Goal: Navigation & Orientation: Find specific page/section

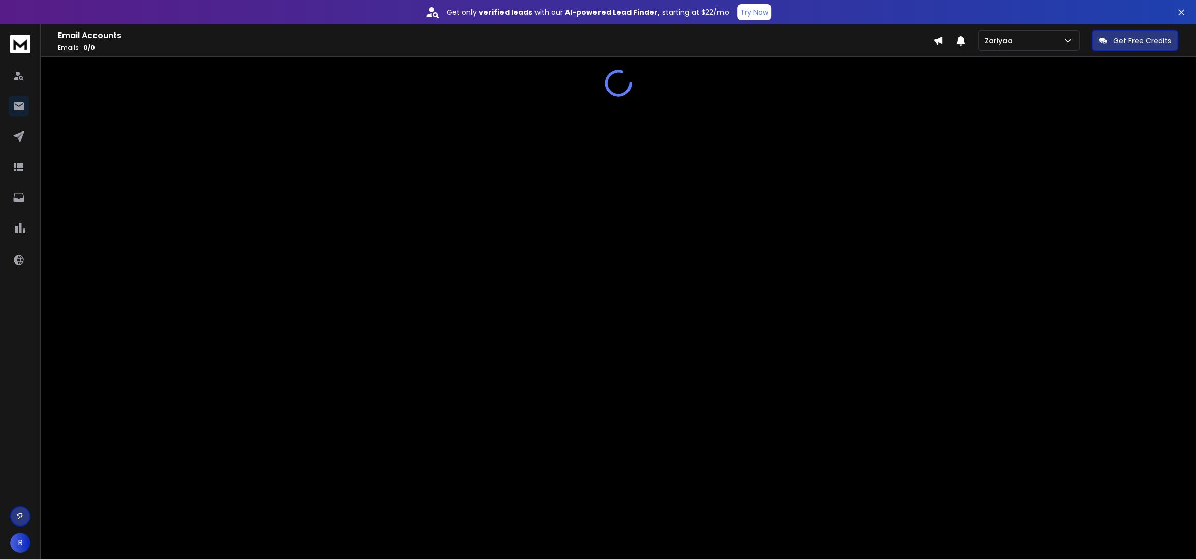
click at [948, 221] on div "Get only verified leads with our AI-powered Lead Finder, starting at $22/mo Try…" at bounding box center [598, 279] width 1196 height 559
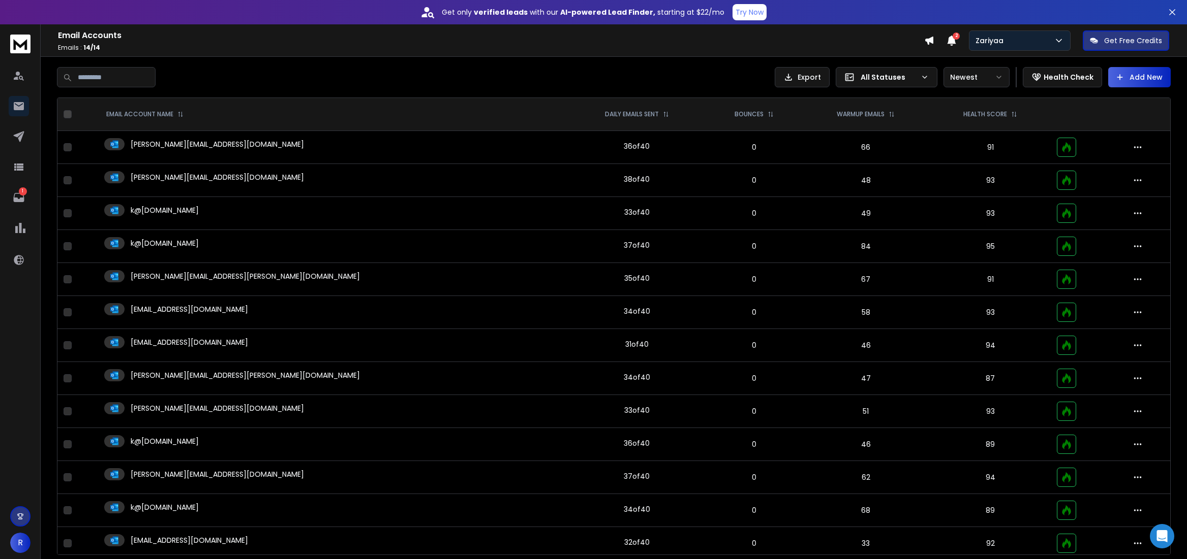
click at [1045, 32] on button "Zariyaa" at bounding box center [1020, 40] width 102 height 20
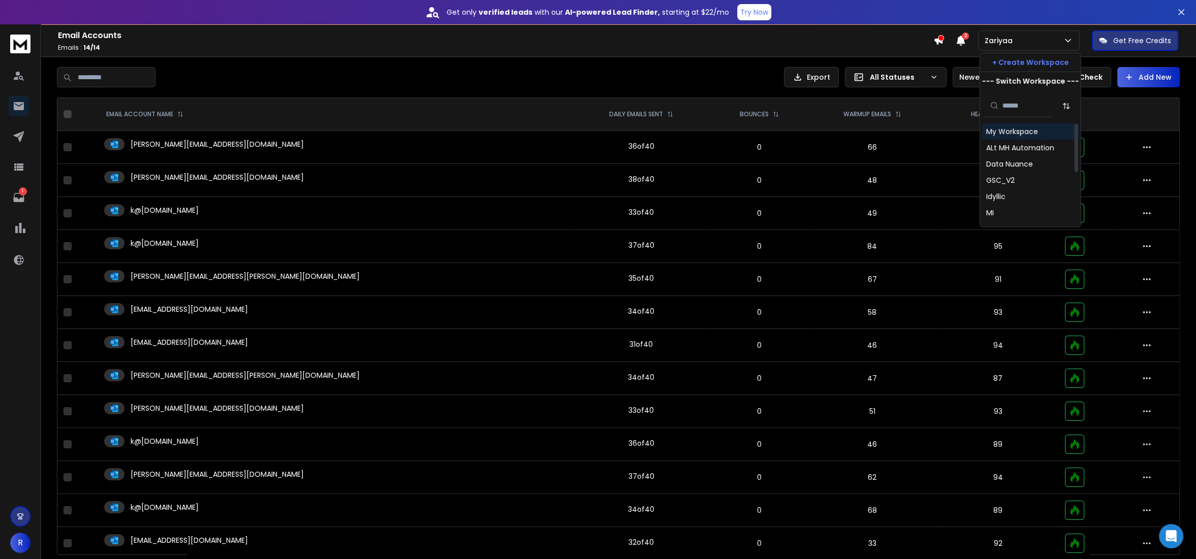
click at [1024, 129] on div "My Workspace" at bounding box center [1012, 132] width 52 height 10
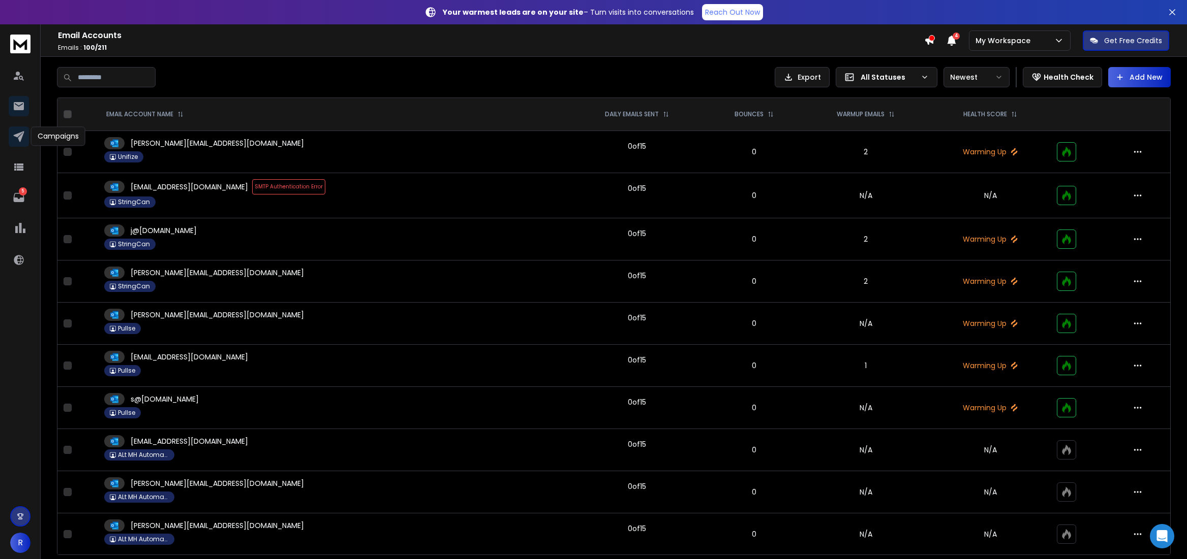
click at [18, 141] on icon at bounding box center [19, 137] width 12 height 12
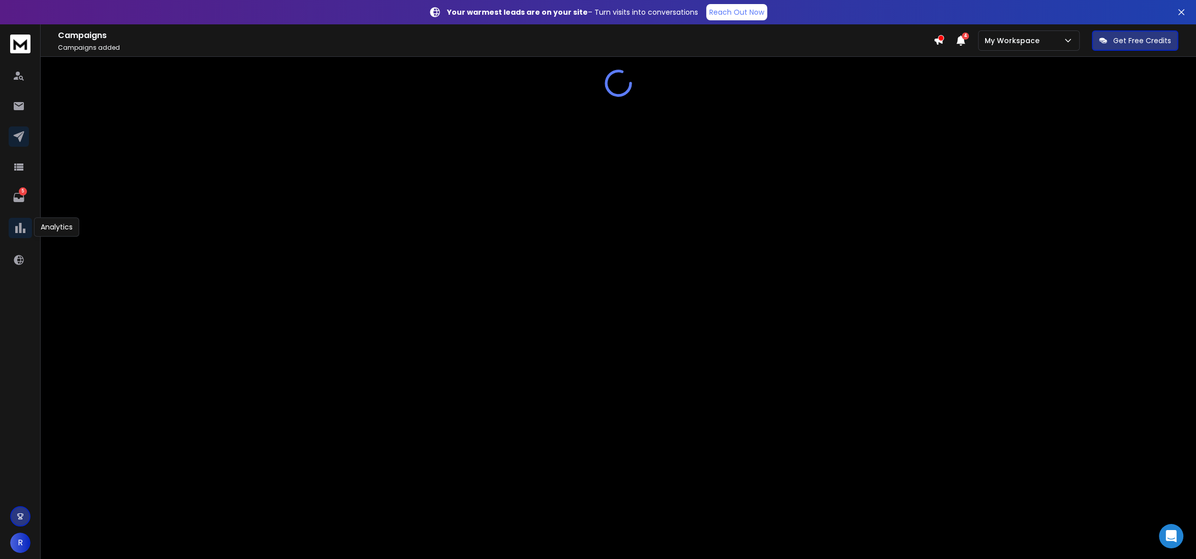
click at [25, 219] on link at bounding box center [20, 227] width 23 height 23
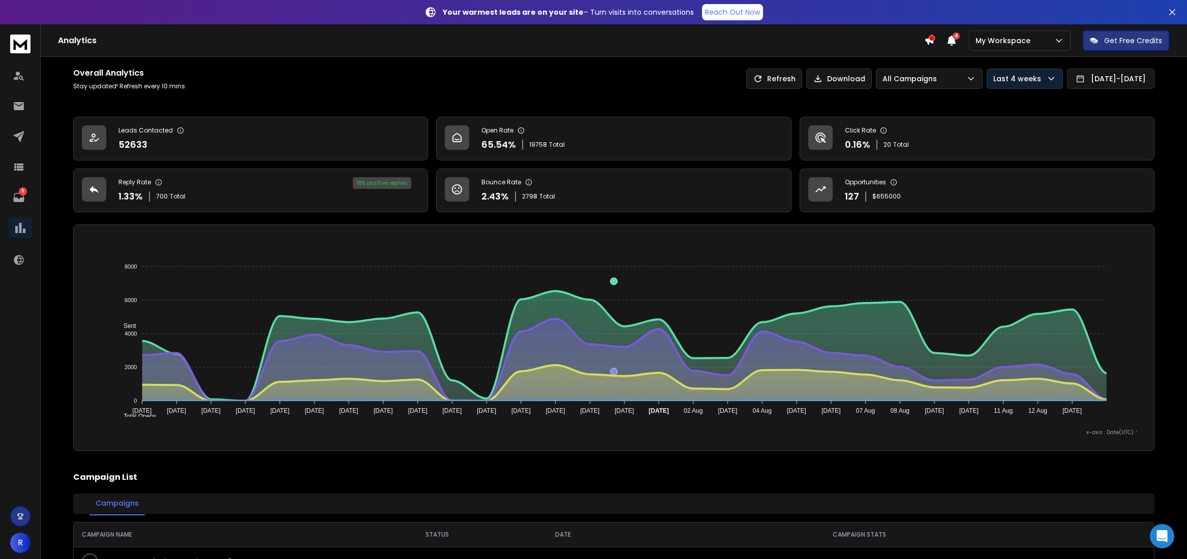
click at [993, 80] on p "Last 4 weeks" at bounding box center [1019, 79] width 52 height 10
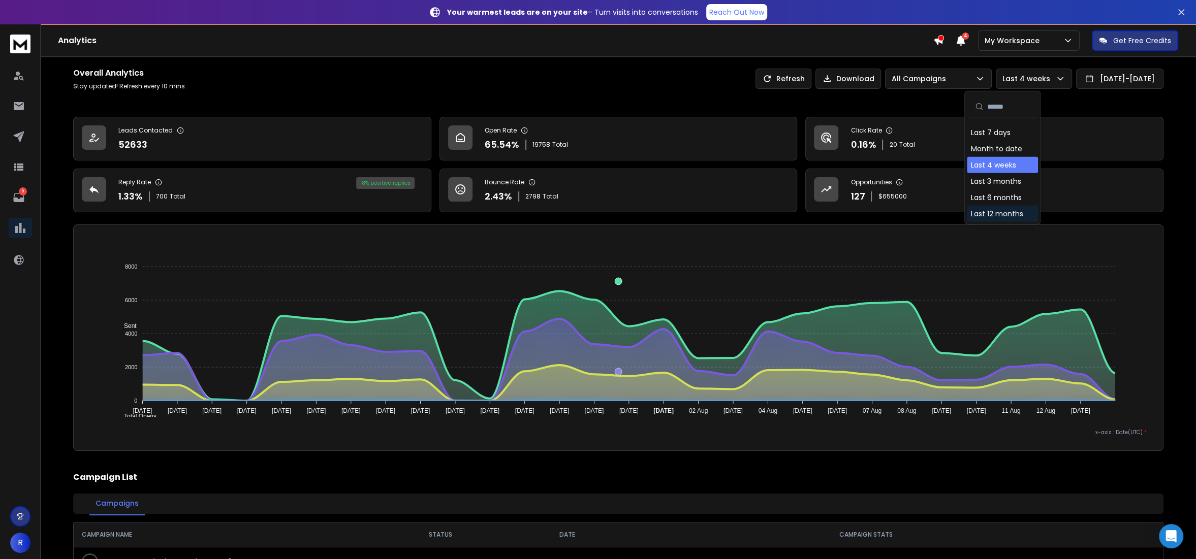
click at [988, 211] on div "Last 12 months" at bounding box center [997, 214] width 52 height 10
